Goal: Task Accomplishment & Management: Manage account settings

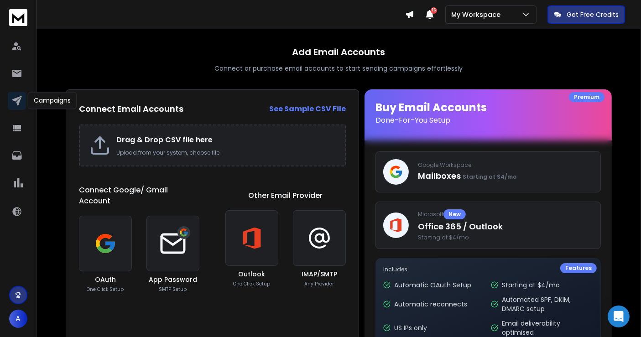
click at [19, 105] on icon at bounding box center [16, 100] width 11 height 11
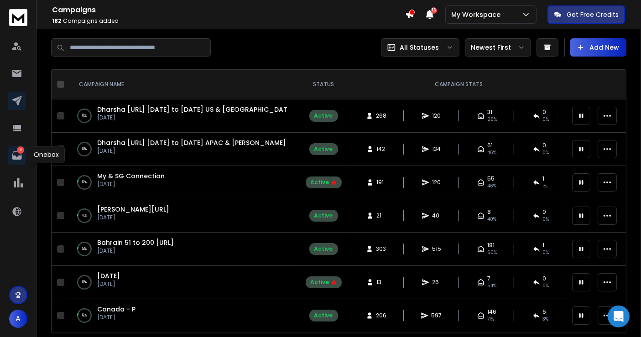
click at [17, 153] on icon at bounding box center [16, 155] width 11 height 11
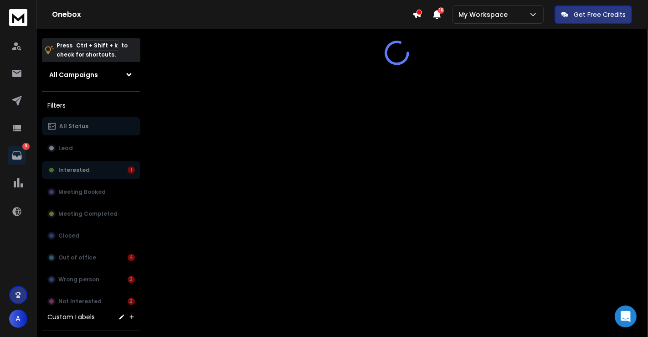
click at [83, 173] on div "All Status Lead Interested 1 Meeting Booked Meeting Completed Closed Out of off…" at bounding box center [91, 213] width 98 height 193
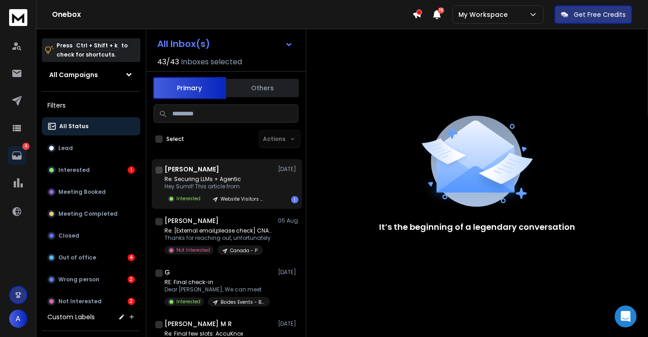
click at [231, 180] on p "Re: Securing LLMs + Agentic" at bounding box center [217, 179] width 105 height 7
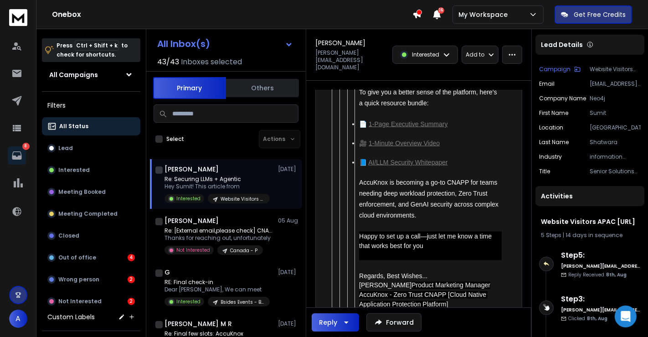
scroll to position [1317, 0]
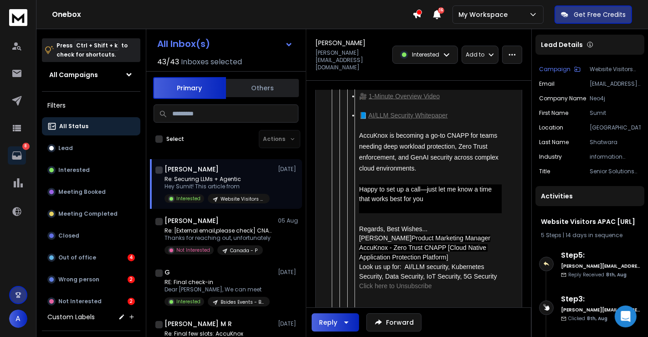
click at [4, 156] on div "8 A" at bounding box center [18, 168] width 36 height 337
click at [20, 94] on link at bounding box center [17, 101] width 18 height 18
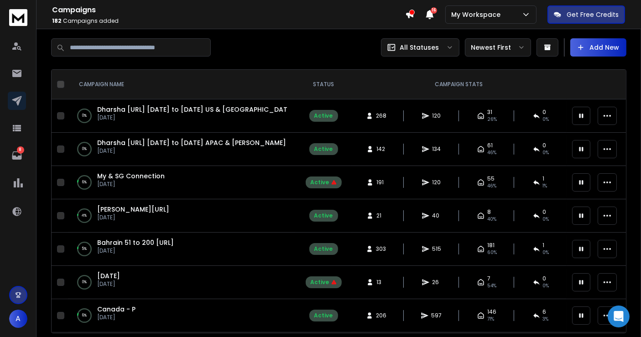
click at [180, 171] on div "6 % My & SG Connection 7 days ago" at bounding box center [182, 182] width 210 height 22
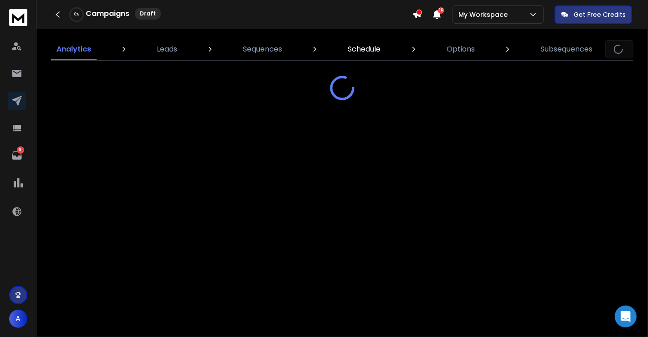
click at [357, 48] on p "Schedule" at bounding box center [364, 49] width 33 height 11
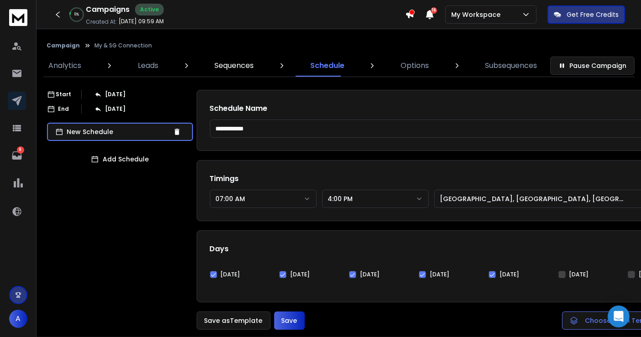
click at [267, 50] on div "Campaign My & SG Connection Analytics Leads Sequences Schedule Options Subseque…" at bounding box center [338, 57] width 591 height 39
click at [249, 73] on link "Sequences" at bounding box center [234, 66] width 50 height 22
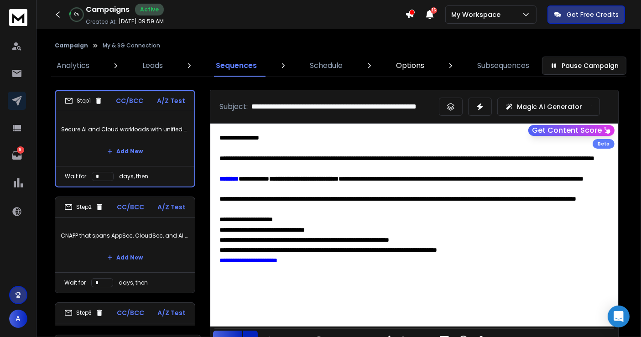
click at [402, 67] on p "Options" at bounding box center [410, 65] width 28 height 11
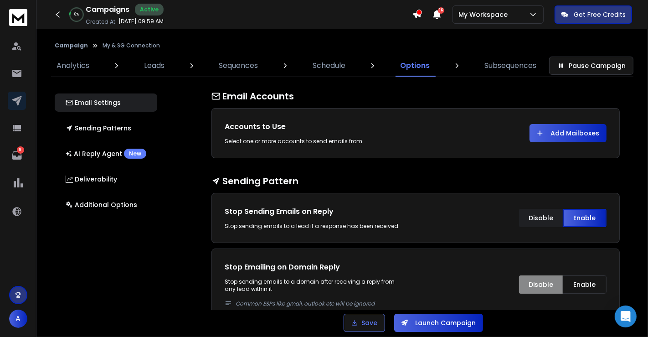
click at [564, 130] on button "Add Mailboxes" at bounding box center [568, 133] width 77 height 18
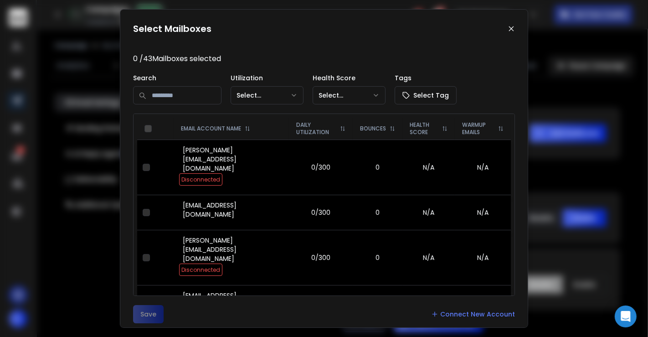
click at [206, 98] on input at bounding box center [177, 95] width 88 height 18
type input "****"
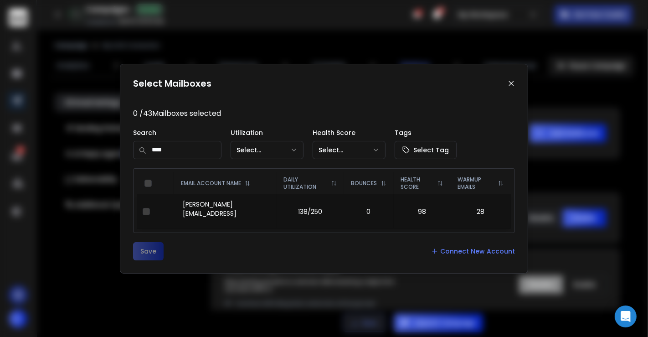
click at [146, 217] on td at bounding box center [155, 211] width 36 height 35
click at [146, 212] on button "button" at bounding box center [146, 211] width 7 height 7
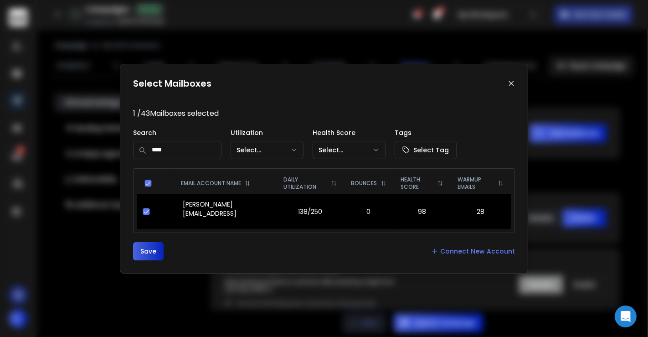
click at [150, 243] on button "Save" at bounding box center [148, 251] width 31 height 18
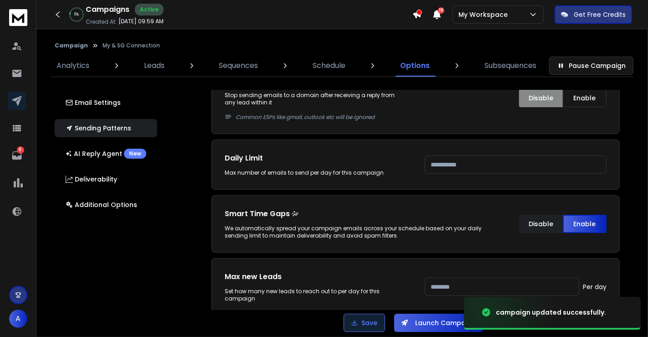
scroll to position [257, 0]
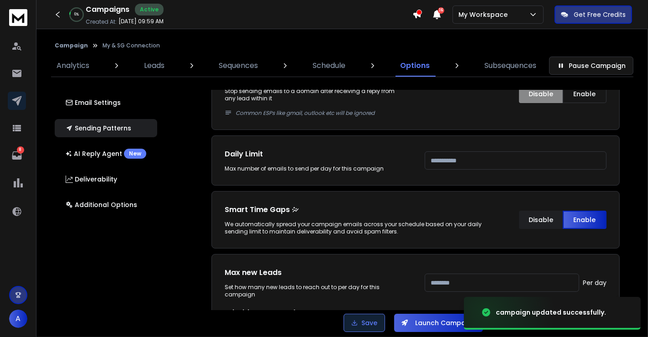
click at [363, 322] on button "Save" at bounding box center [364, 323] width 41 height 18
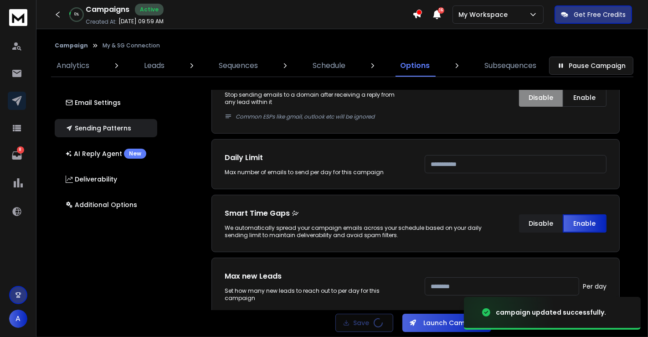
click at [410, 322] on button "Launch Campaign" at bounding box center [447, 323] width 89 height 18
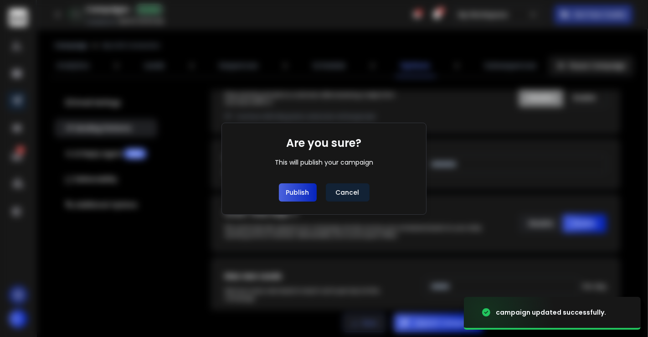
click at [288, 189] on button "Publish" at bounding box center [298, 192] width 38 height 18
